Goal: Check status

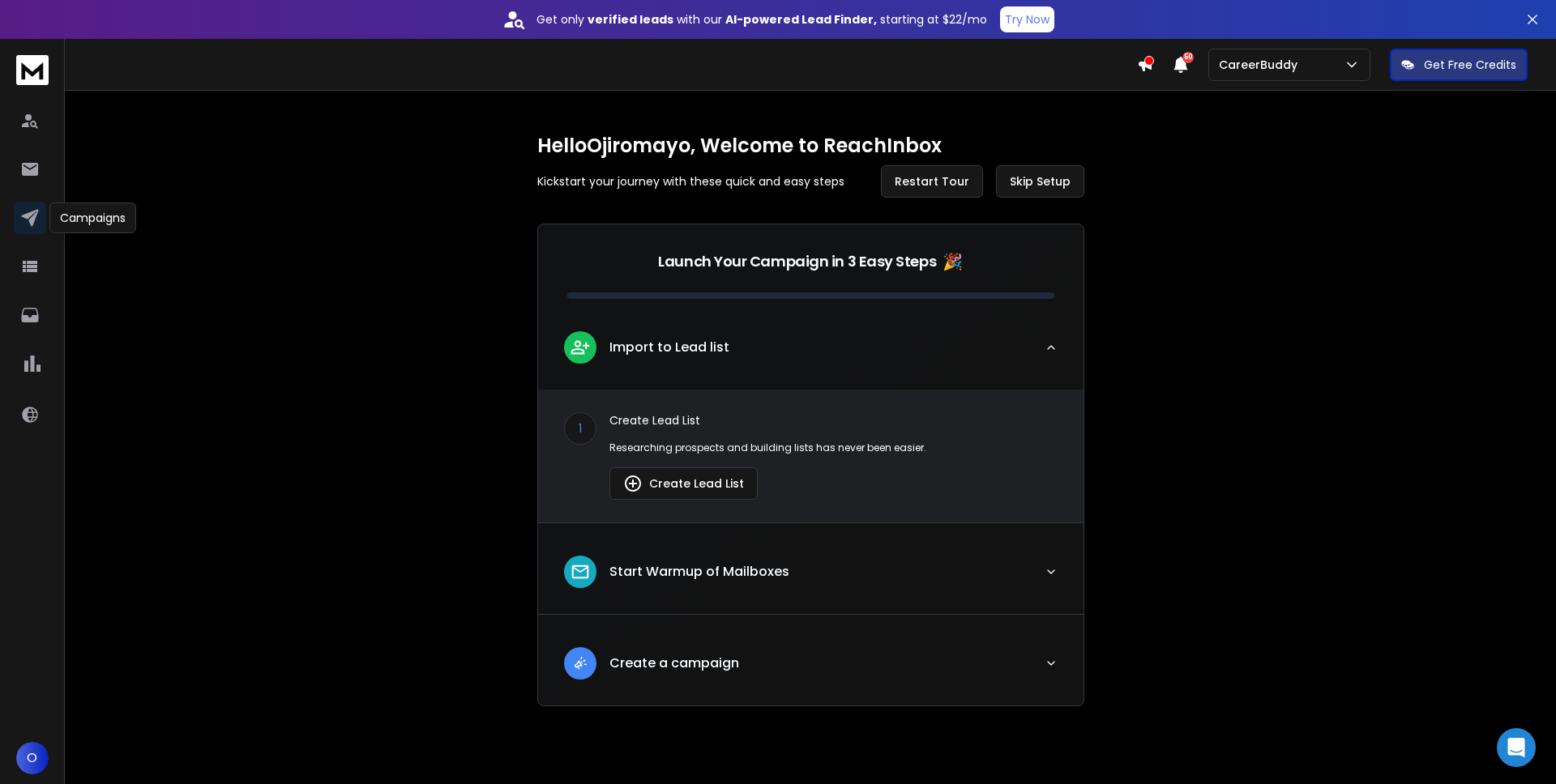
click at [32, 226] on icon at bounding box center [29, 217] width 19 height 19
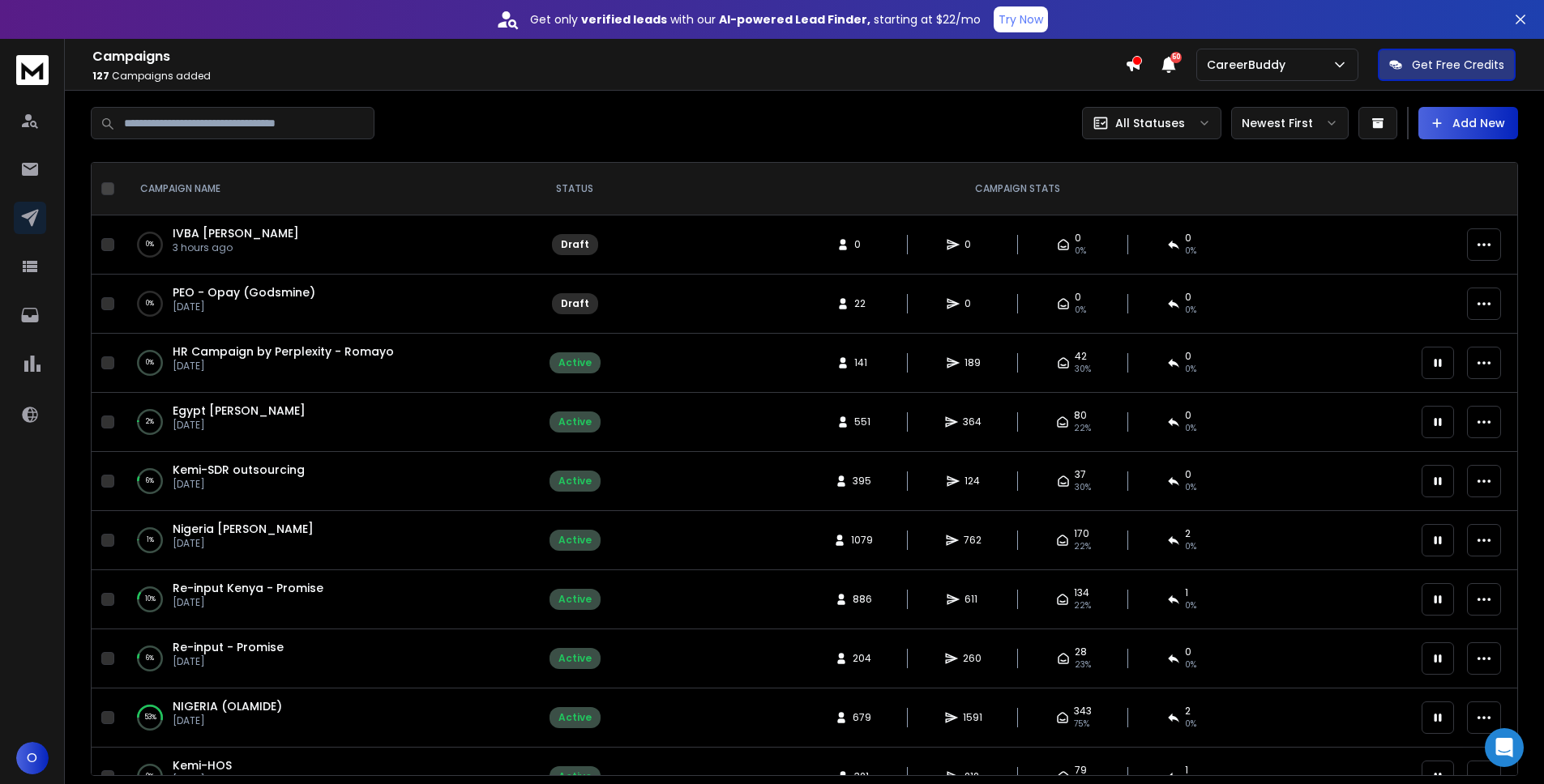
click at [332, 353] on span "HR Campaign by Perplexity - Romayo" at bounding box center [283, 352] width 222 height 17
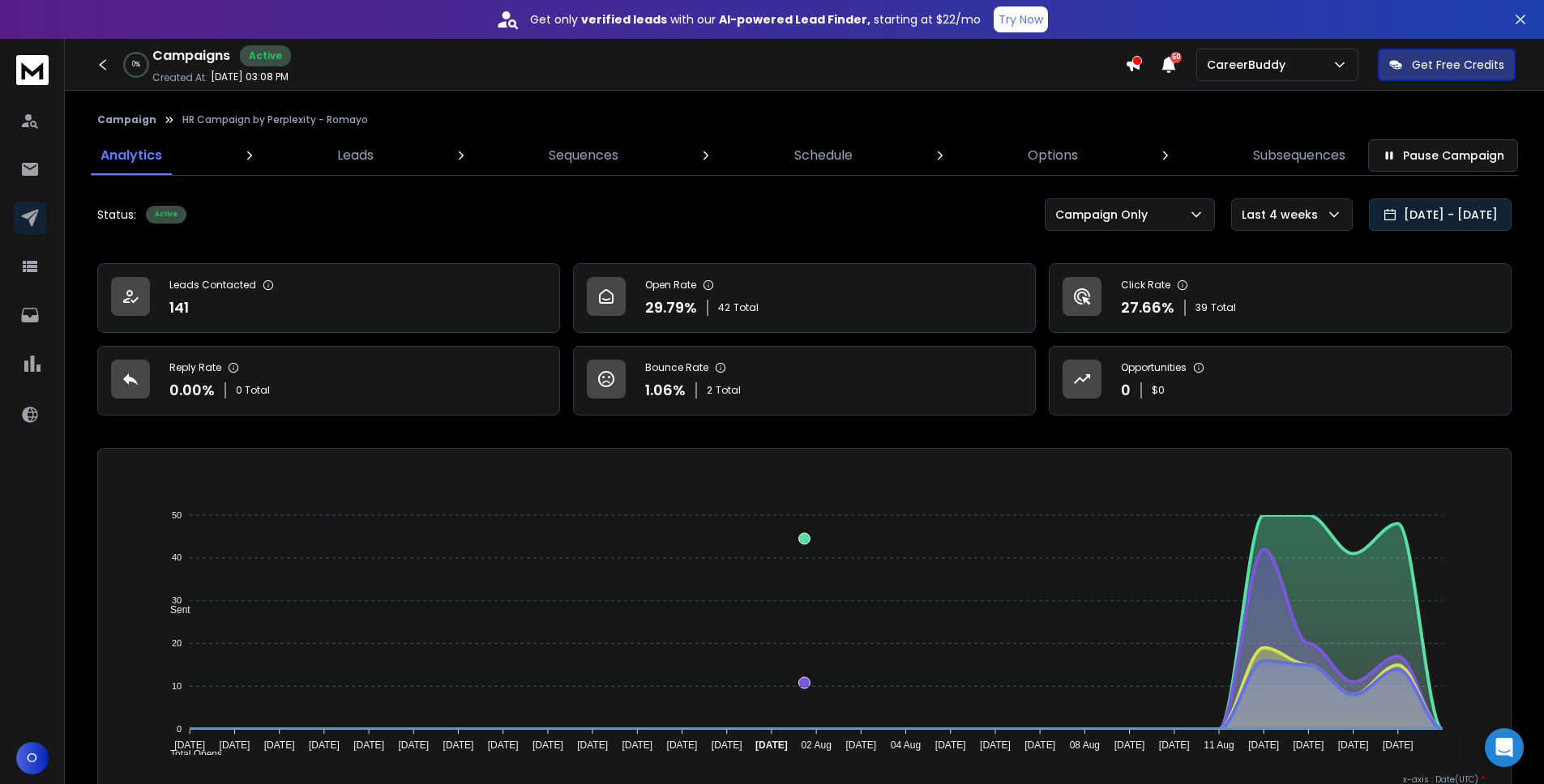
click at [1369, 218] on button "19 Jul 2025 - 16 Aug 2025" at bounding box center [1440, 214] width 143 height 32
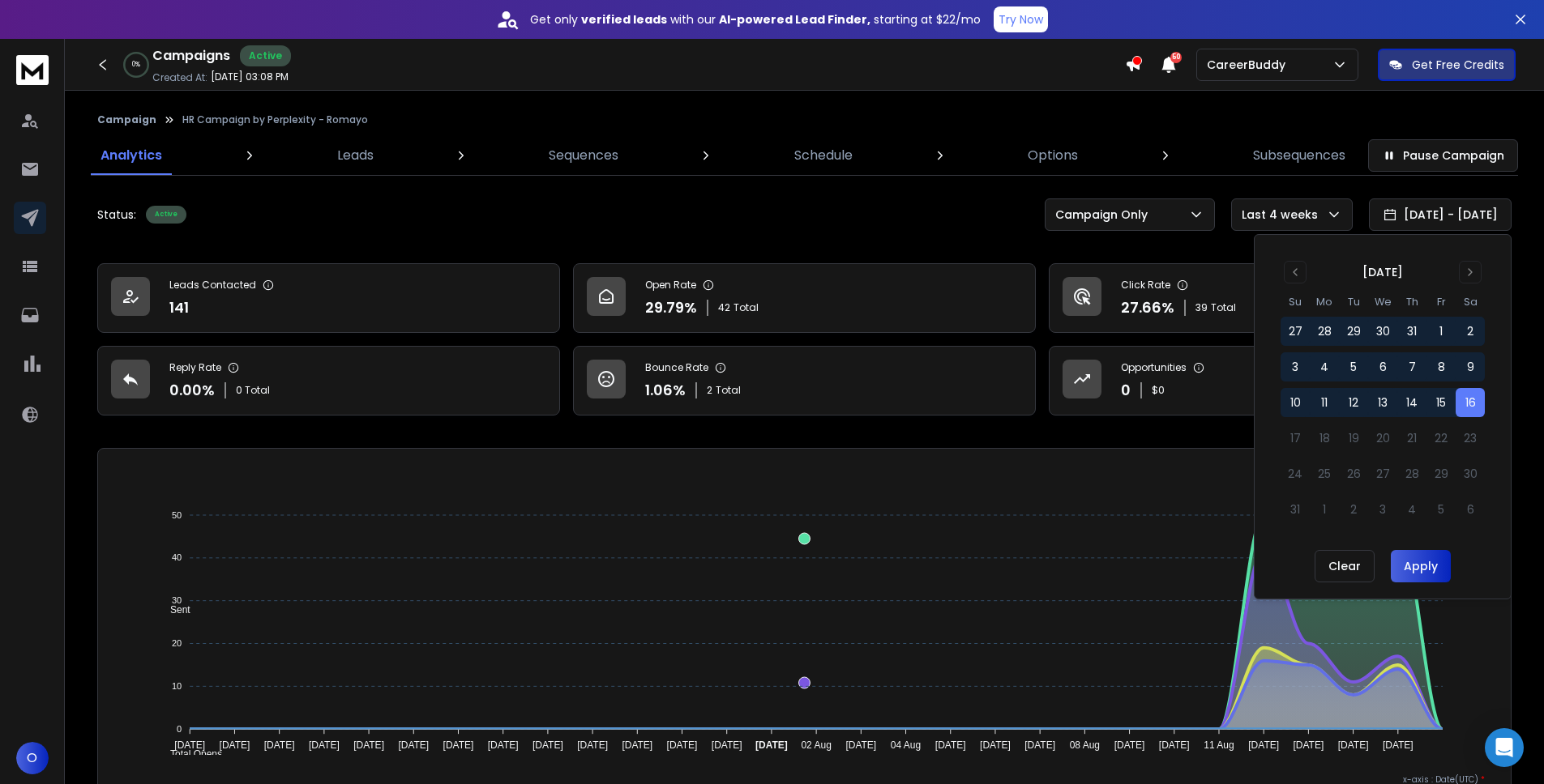
click at [1468, 363] on button "9" at bounding box center [1469, 367] width 29 height 29
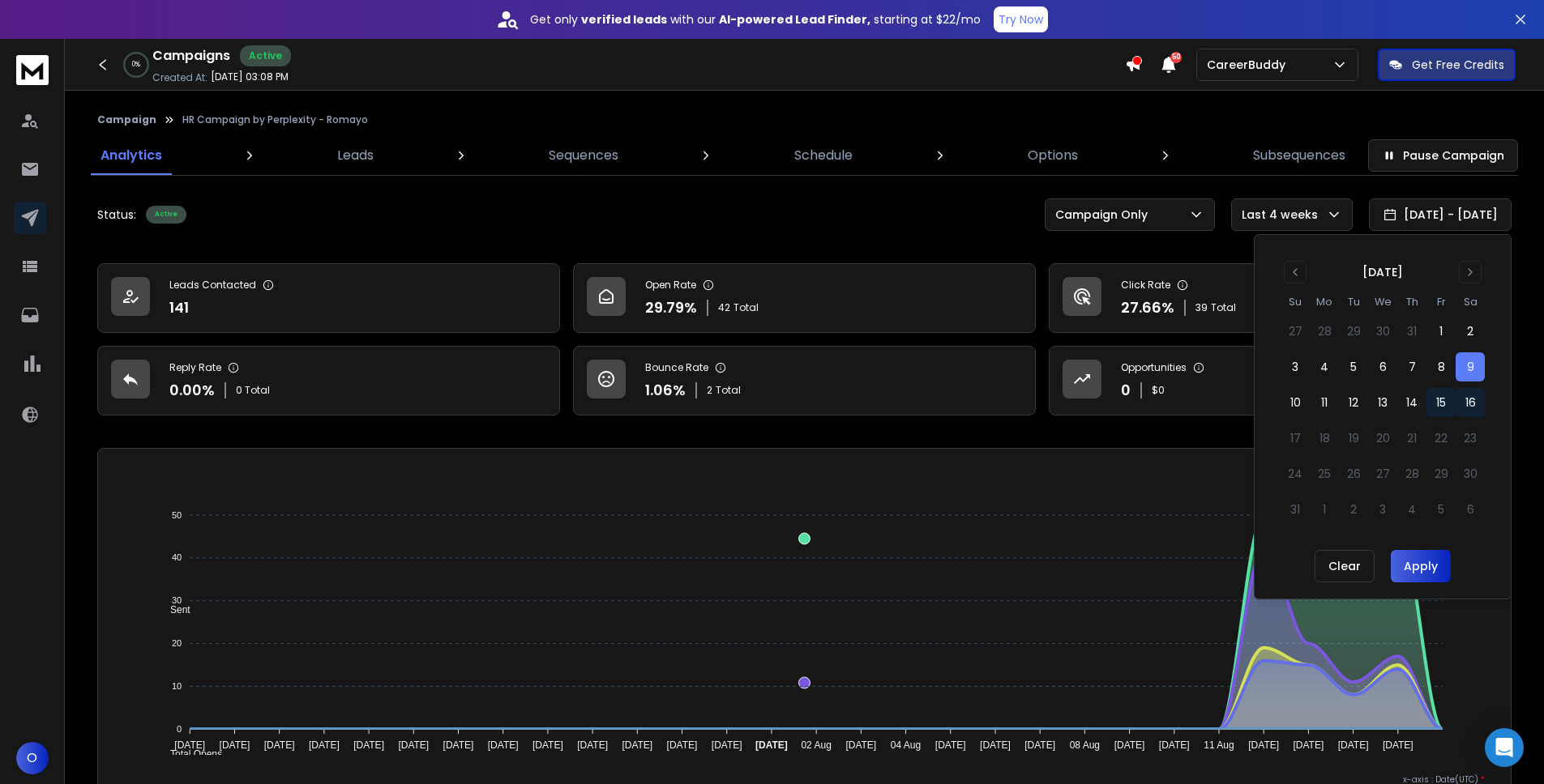
click at [1443, 397] on button "15" at bounding box center [1440, 402] width 29 height 29
click at [1432, 563] on button "Apply" at bounding box center [1420, 566] width 60 height 32
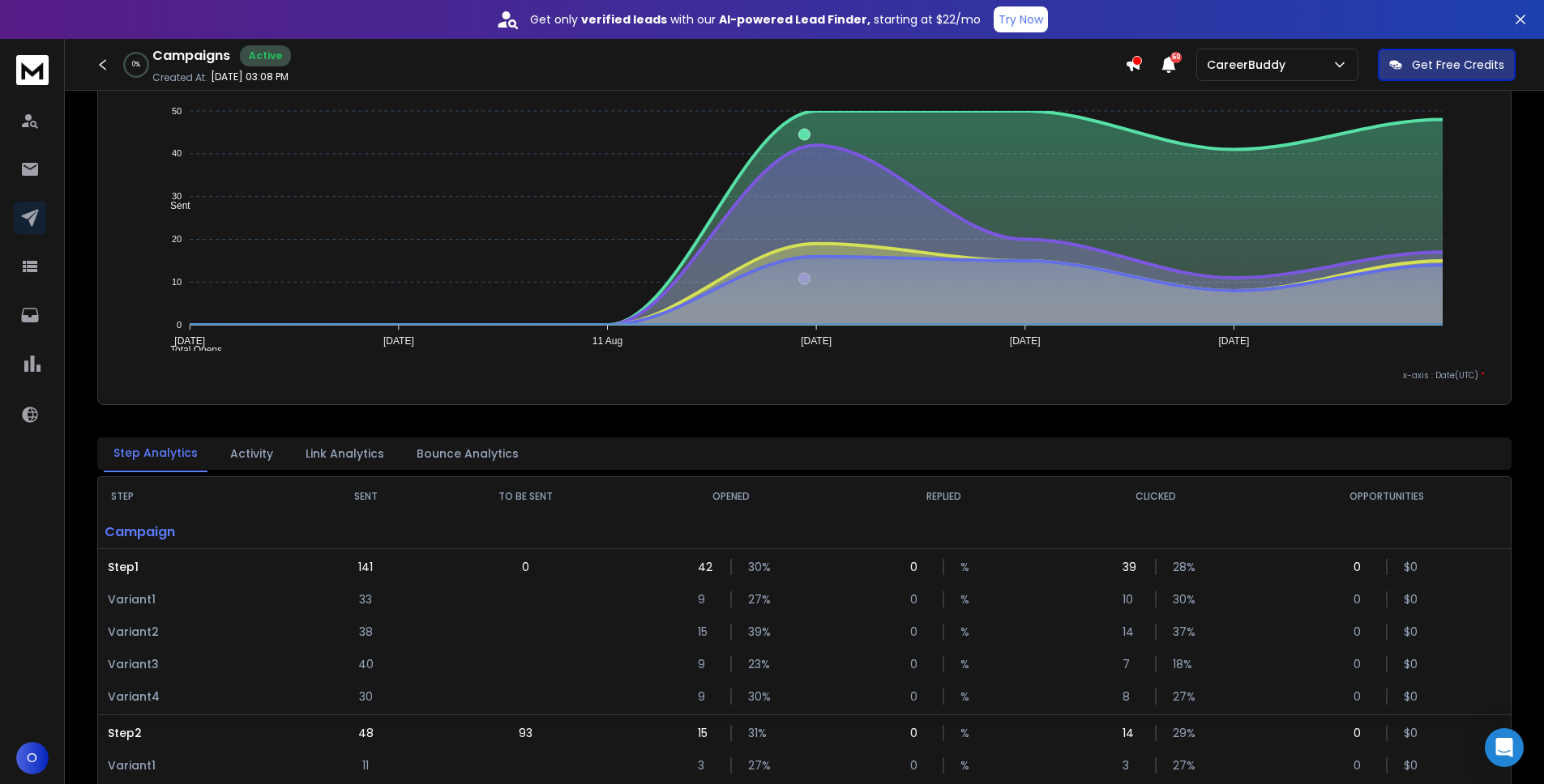
scroll to position [396, 0]
